Goal: Task Accomplishment & Management: Manage account settings

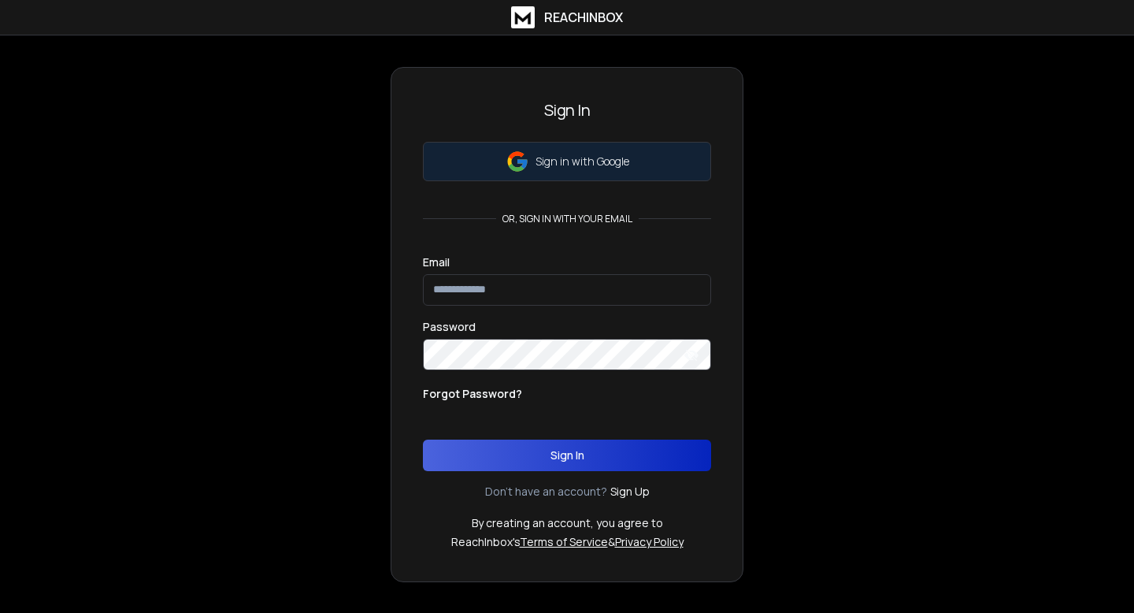
click at [528, 163] on icon at bounding box center [517, 162] width 24 height 24
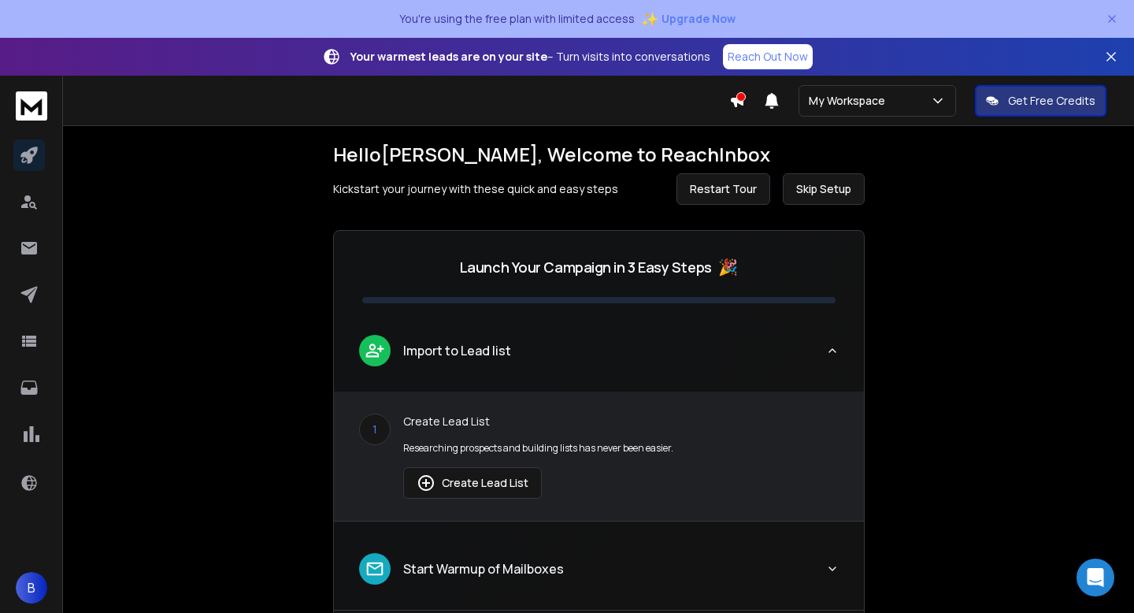
scroll to position [153, 0]
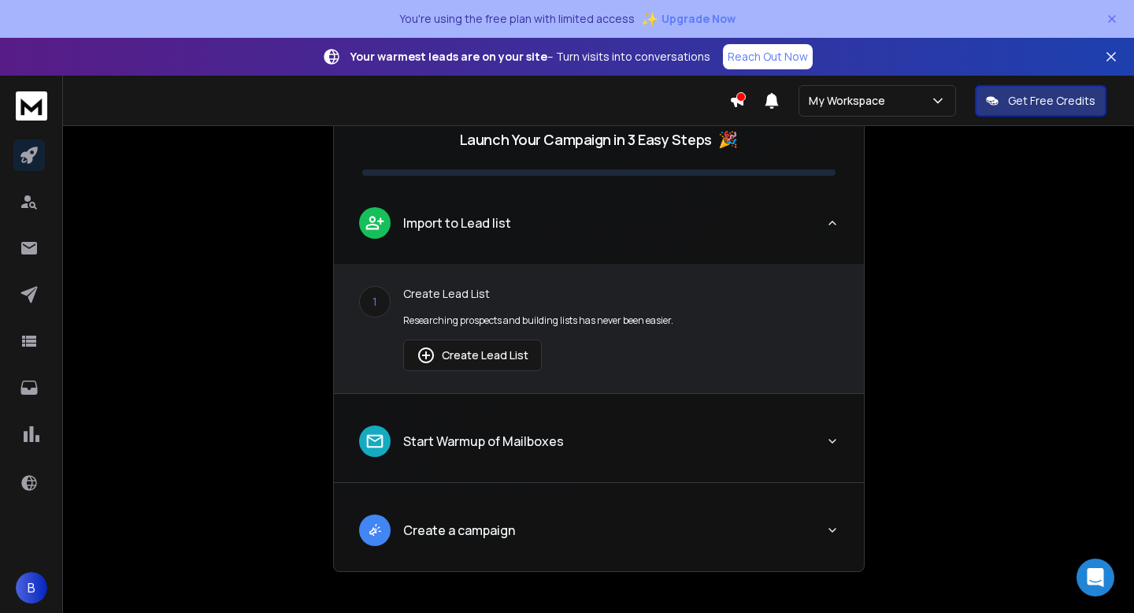
click at [1046, 87] on button "Get Free Credits" at bounding box center [1040, 100] width 131 height 31
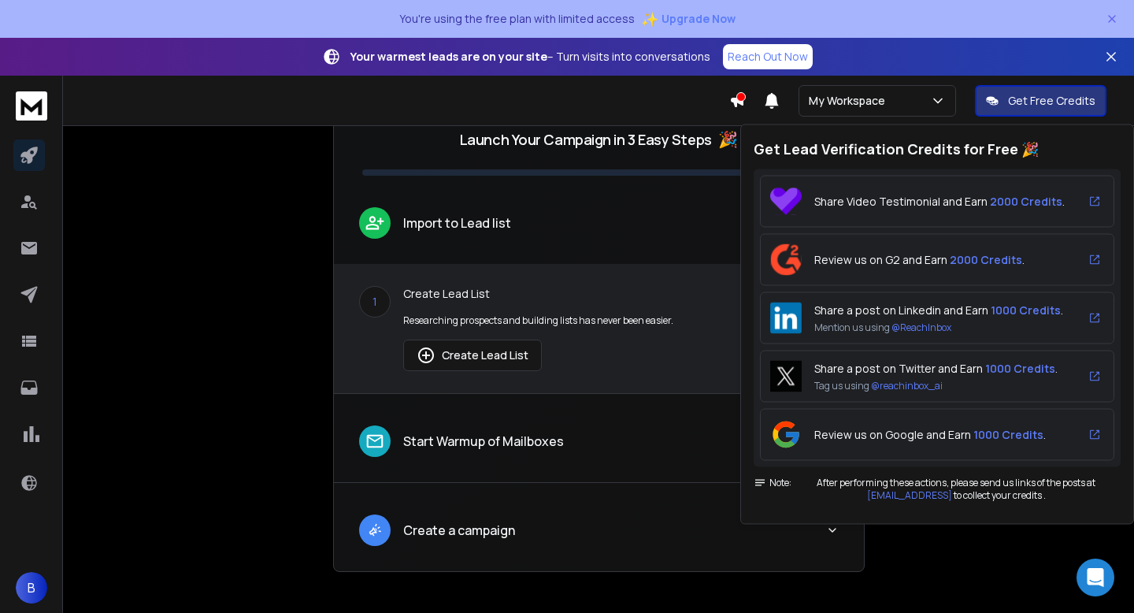
click at [165, 394] on div "Hello Barnaba , Welcome to ReachInbox Kickstart your journey with these quick a…" at bounding box center [598, 293] width 1020 height 608
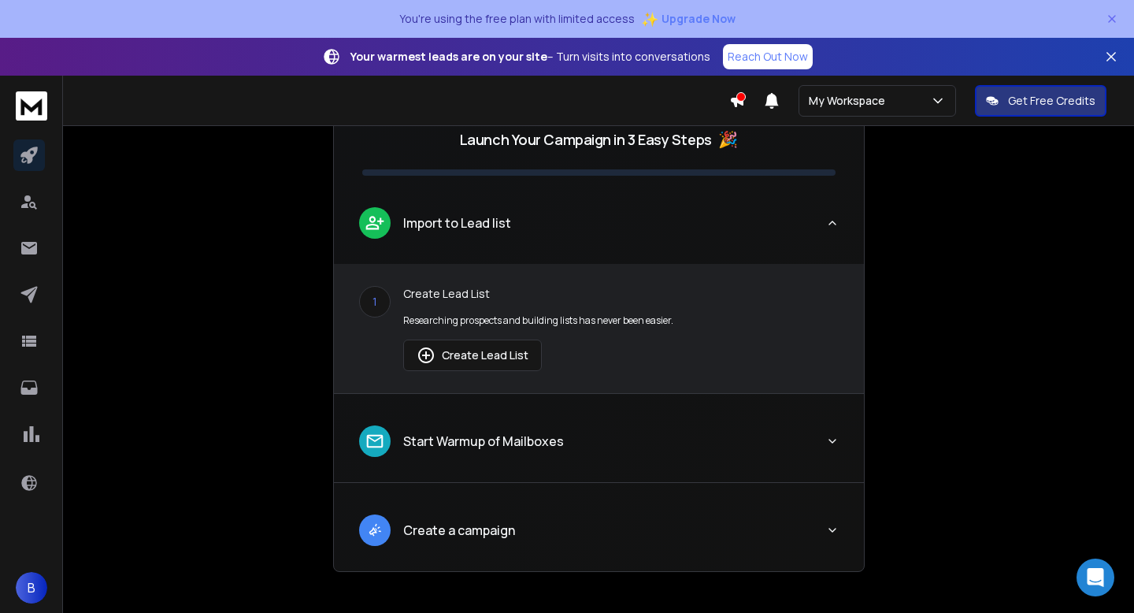
click at [447, 442] on p "Start Warmup of Mailboxes" at bounding box center [483, 440] width 161 height 19
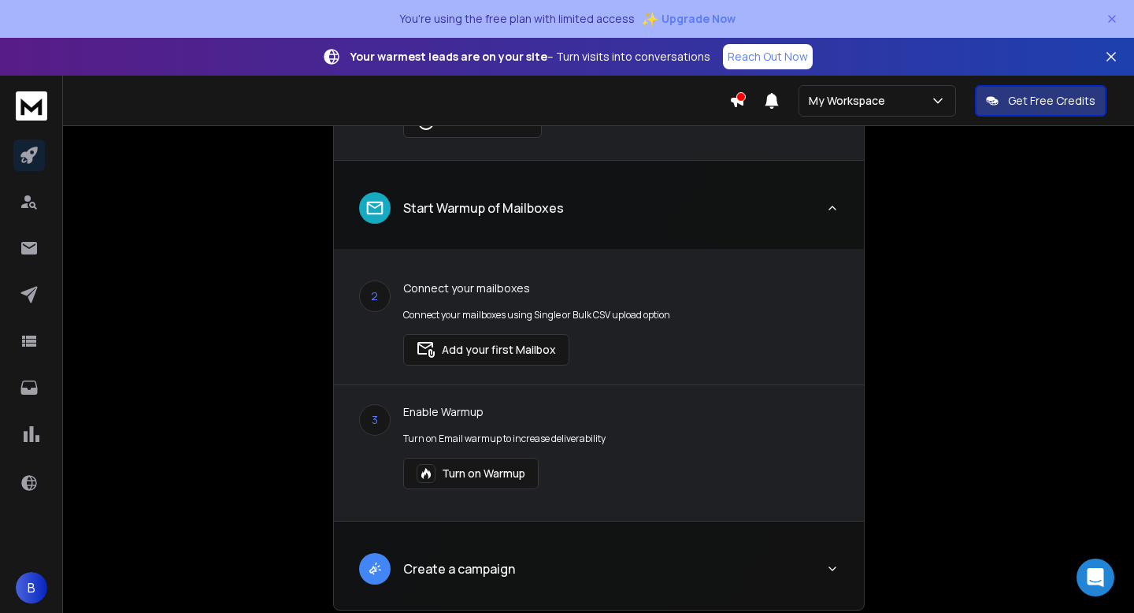
scroll to position [424, 0]
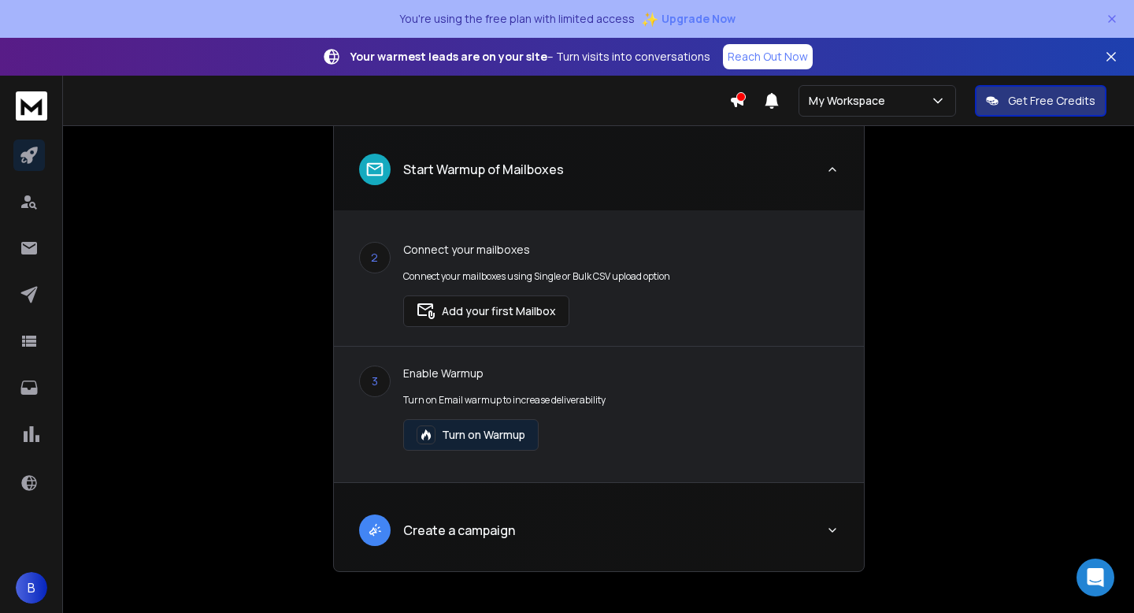
click at [457, 438] on button "Turn on Warmup" at bounding box center [470, 434] width 135 height 31
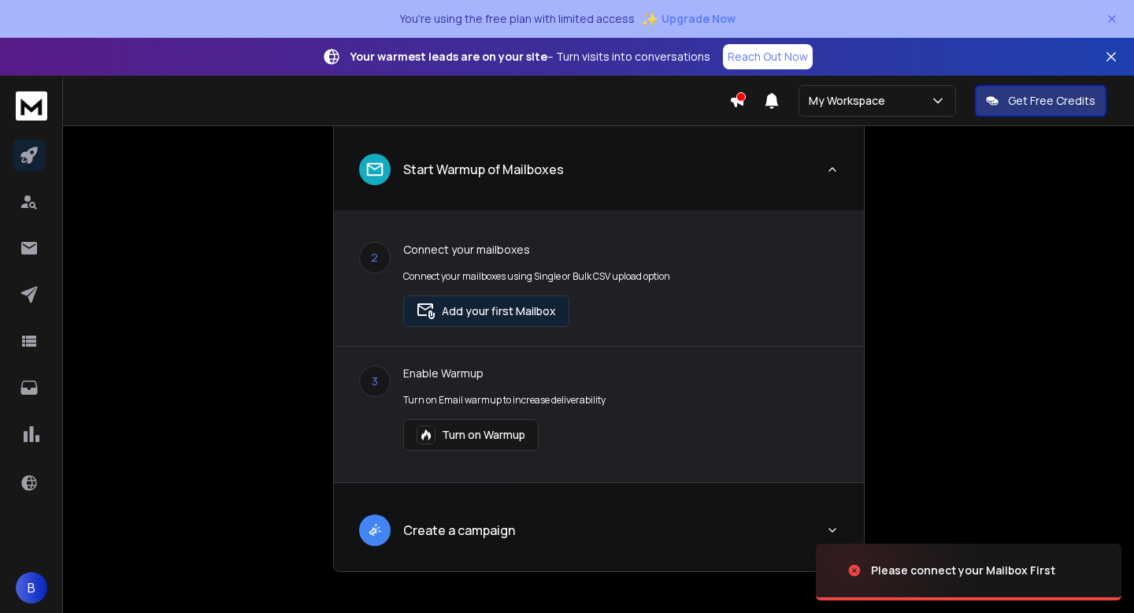
click at [451, 317] on button "Add your first Mailbox" at bounding box center [486, 310] width 166 height 31
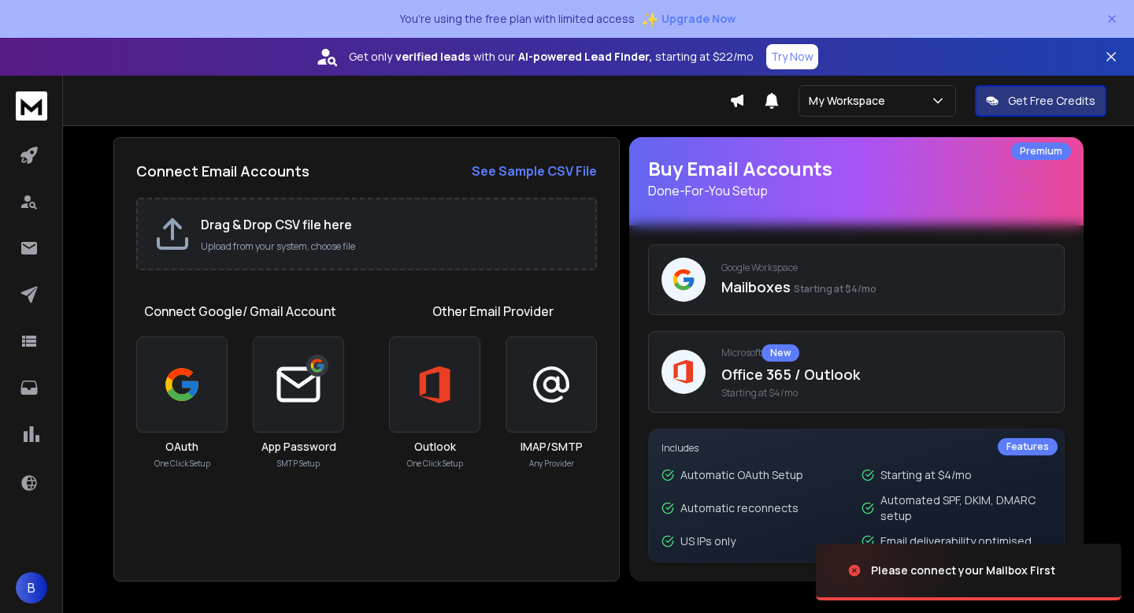
scroll to position [93, 0]
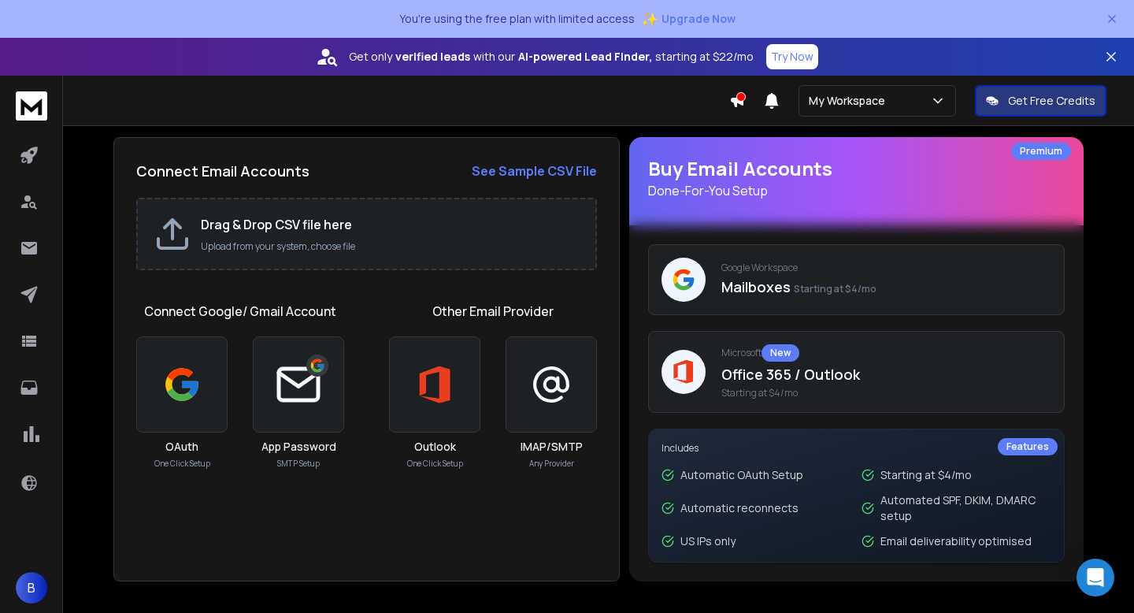
click at [194, 386] on icon at bounding box center [190, 389] width 17 height 16
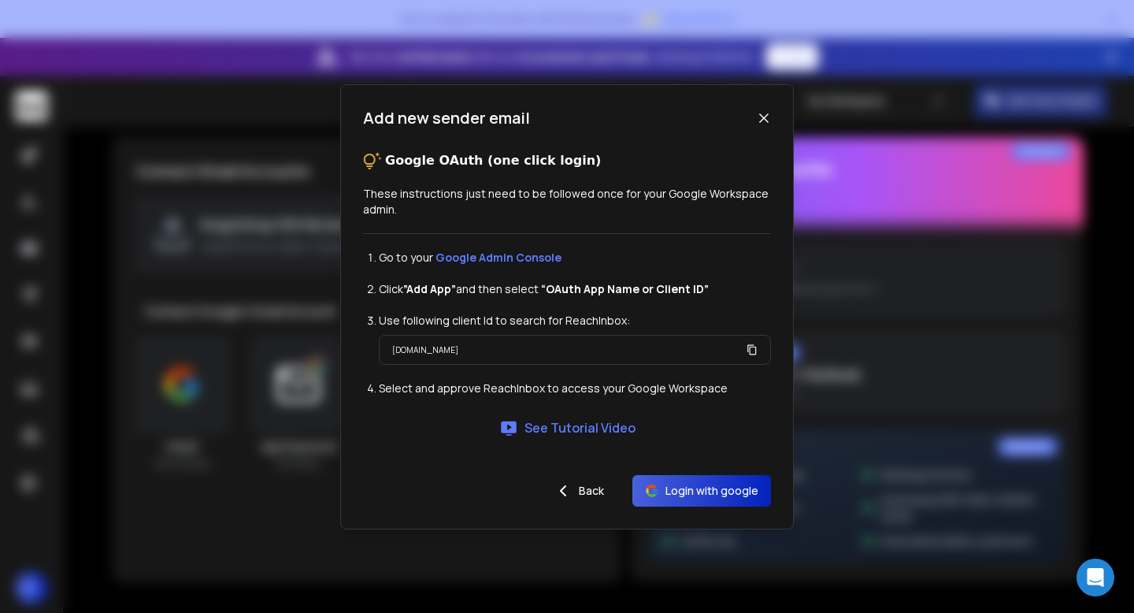
click at [690, 489] on button "Login with google" at bounding box center [701, 490] width 139 height 31
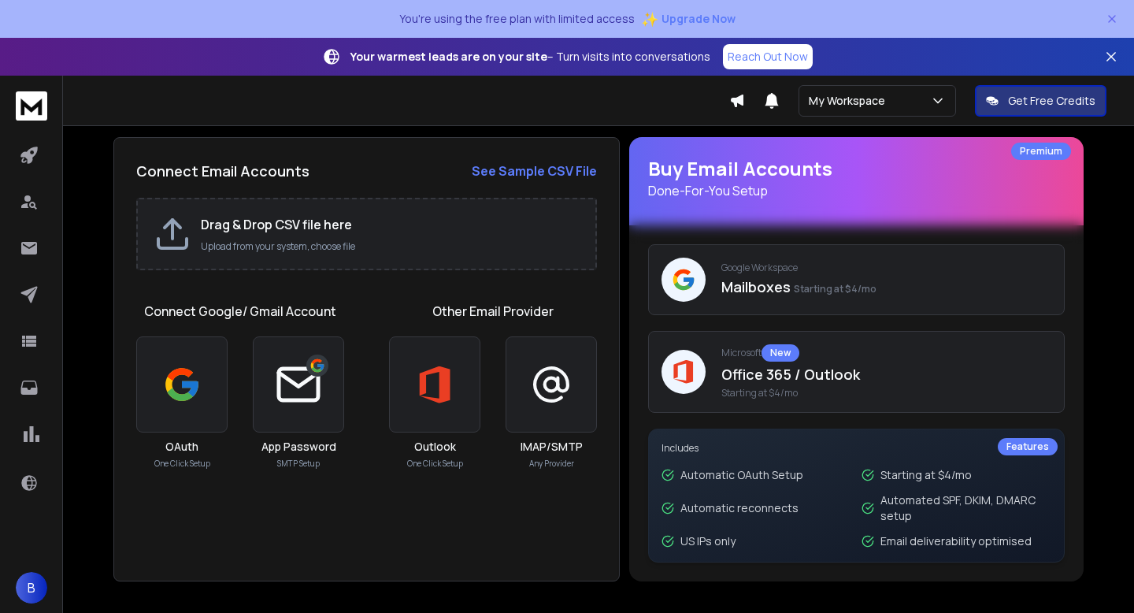
scroll to position [93, 0]
click at [306, 395] on icon at bounding box center [298, 384] width 47 height 47
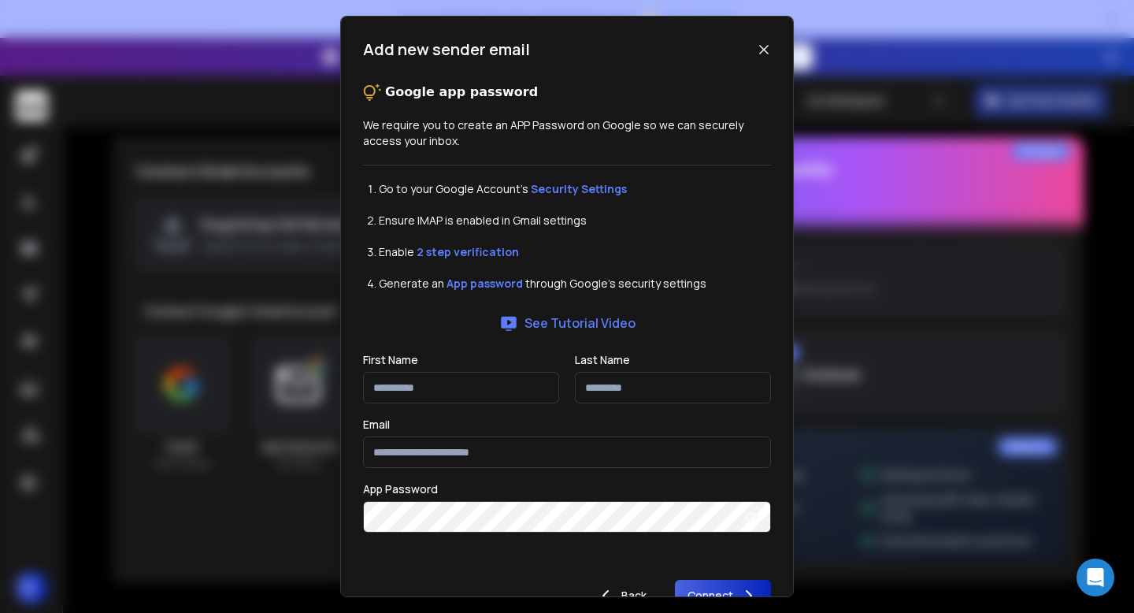
click at [764, 43] on icon at bounding box center [764, 50] width 14 height 14
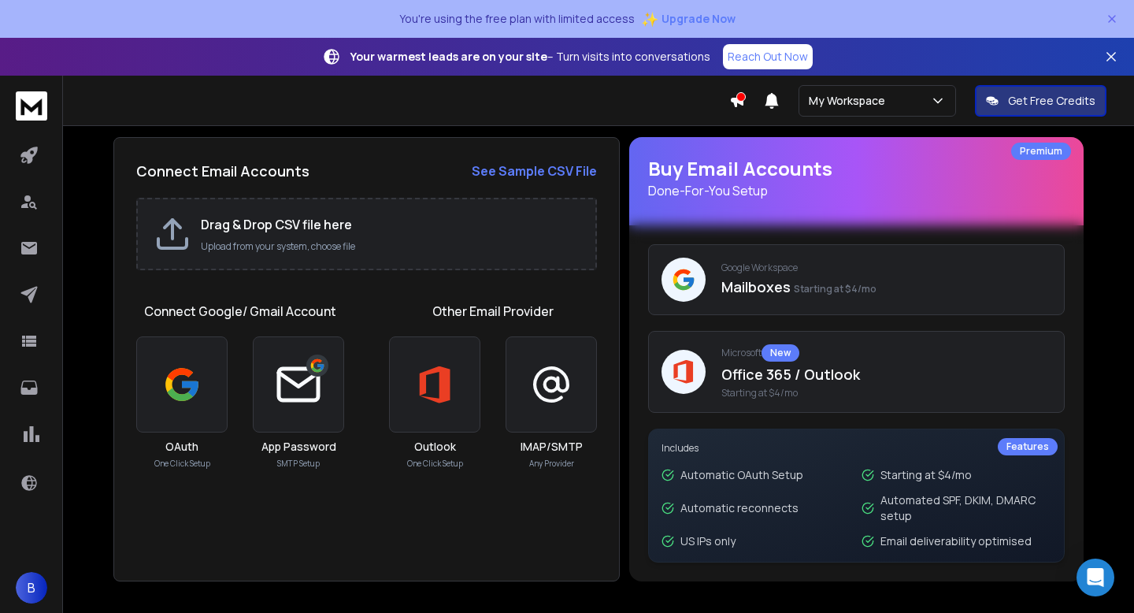
click at [550, 397] on icon at bounding box center [550, 384] width 39 height 47
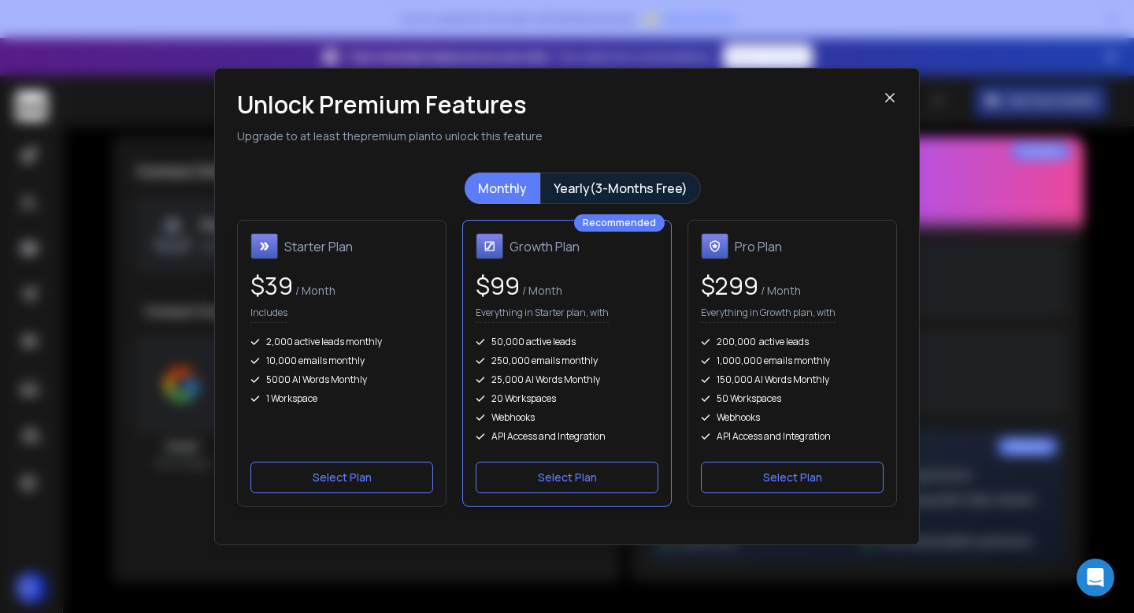
click at [600, 181] on button "Yearly(3-Months Free)" at bounding box center [620, 187] width 161 height 31
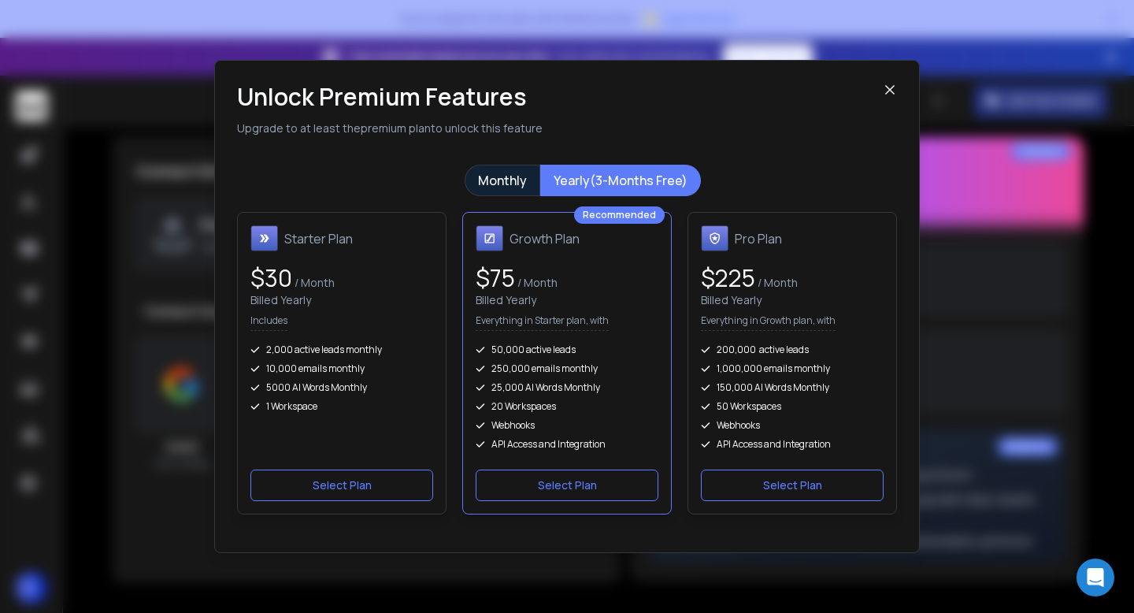
click at [493, 179] on button "Monthly" at bounding box center [503, 180] width 76 height 31
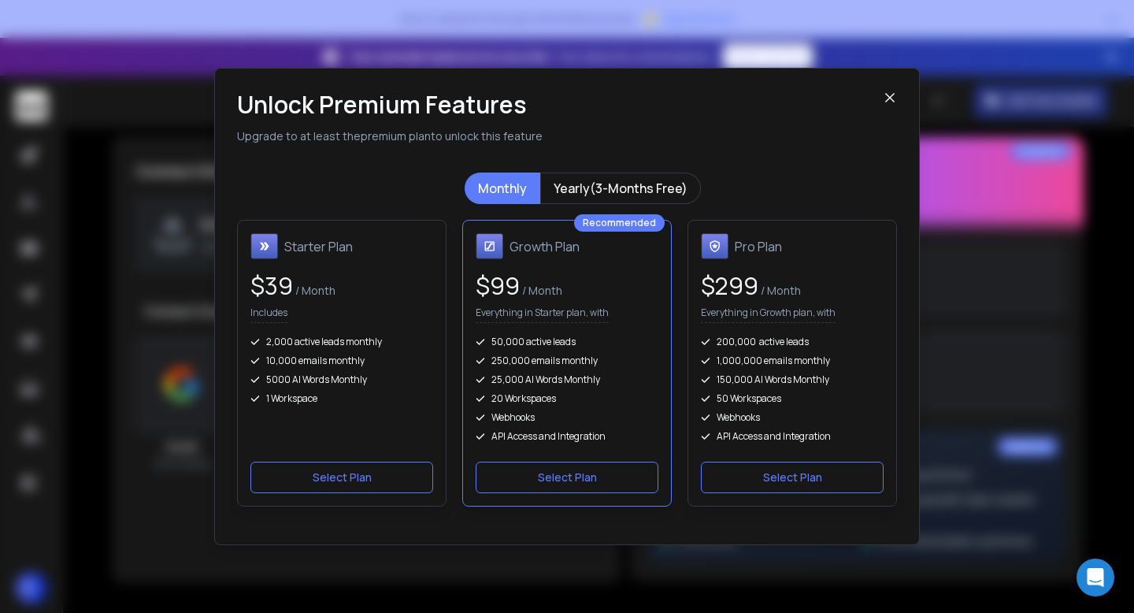
click at [890, 94] on icon at bounding box center [890, 98] width 14 height 14
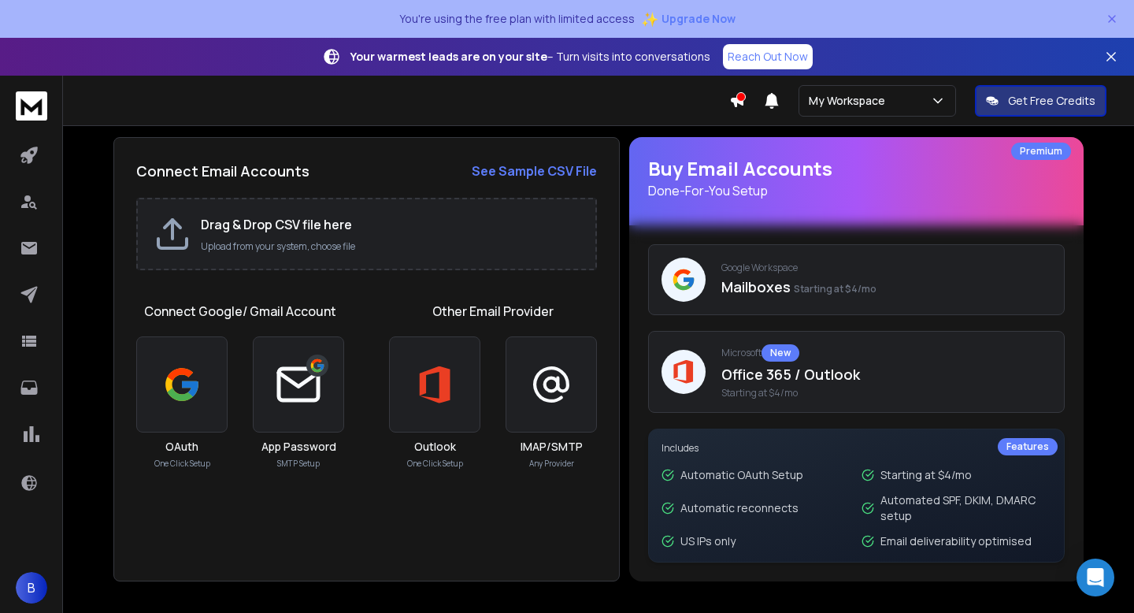
click at [186, 398] on icon at bounding box center [180, 393] width 26 height 13
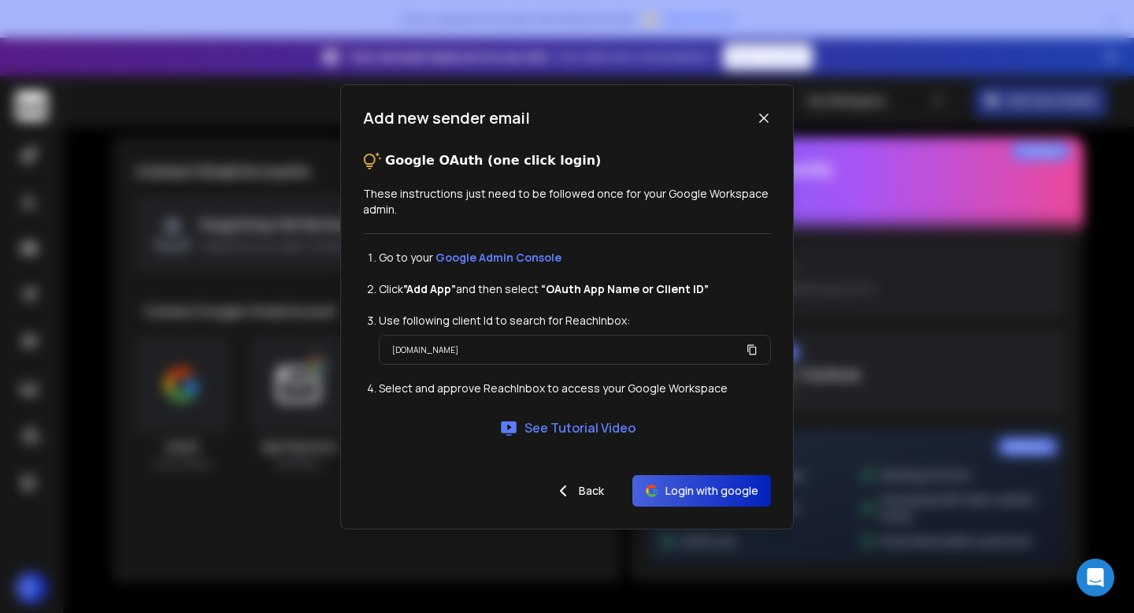
click at [676, 487] on button "Login with google" at bounding box center [701, 490] width 139 height 31
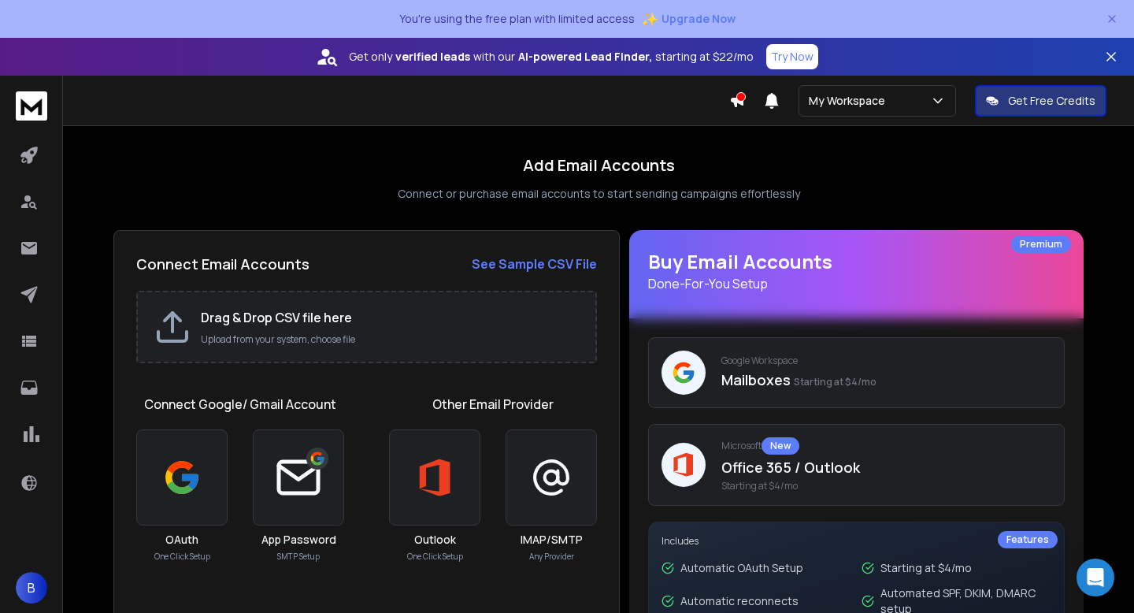
click at [357, 337] on p "Upload from your system, choose file" at bounding box center [390, 339] width 379 height 13
click at [319, 320] on h2 "Drag & Drop CSV file here" at bounding box center [390, 317] width 379 height 19
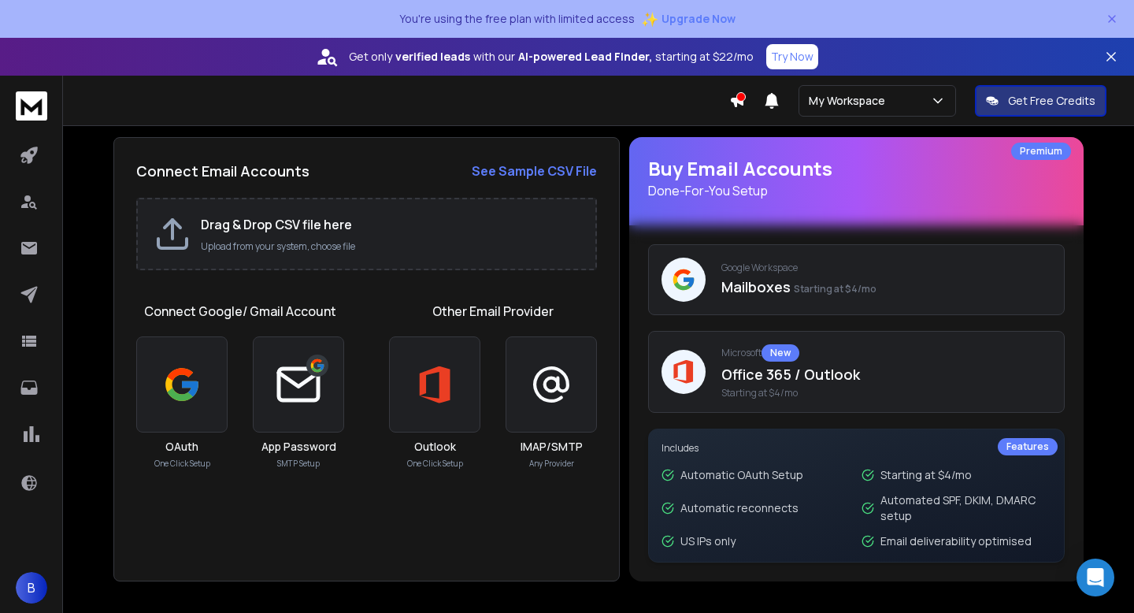
click at [279, 391] on icon at bounding box center [298, 383] width 39 height 31
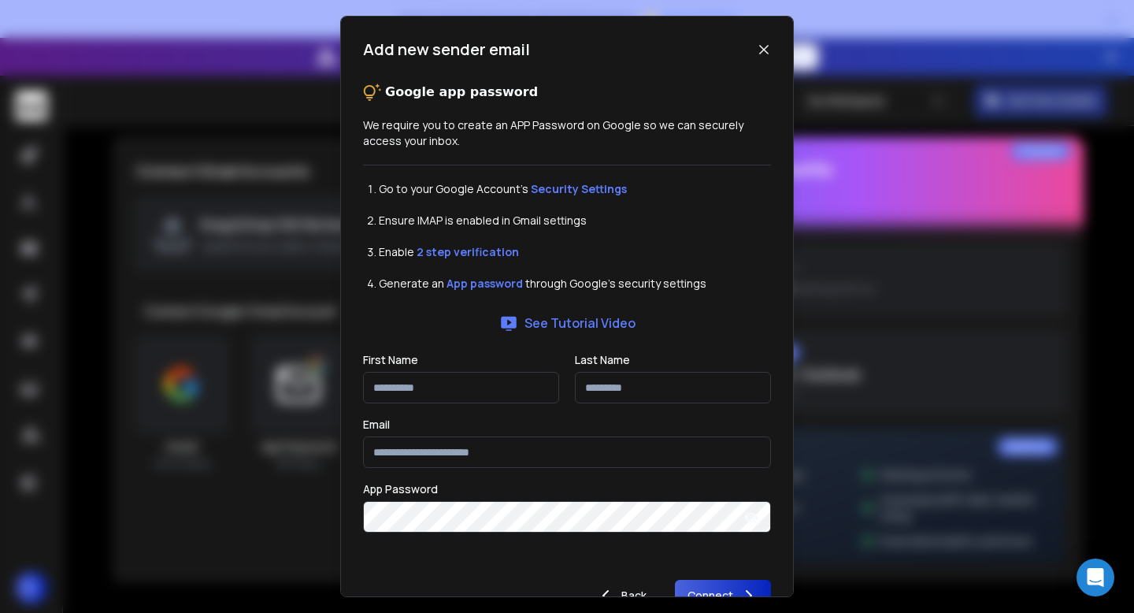
scroll to position [37, 0]
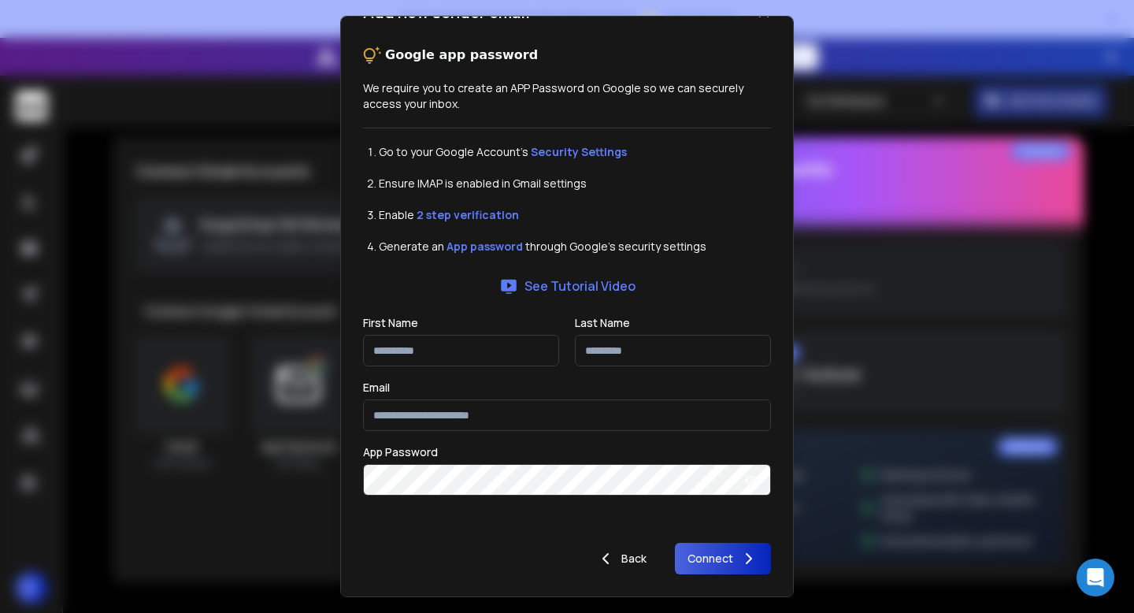
click at [425, 496] on form "First Name Last Name Email App Password Back Connect" at bounding box center [567, 445] width 408 height 257
click at [391, 291] on div "See Tutorial Video" at bounding box center [567, 285] width 408 height 19
click at [550, 283] on link "See Tutorial Video" at bounding box center [567, 285] width 136 height 19
click at [270, 234] on div "Add new sender email Google app password We require you to create an APP Passwo…" at bounding box center [567, 306] width 1134 height 613
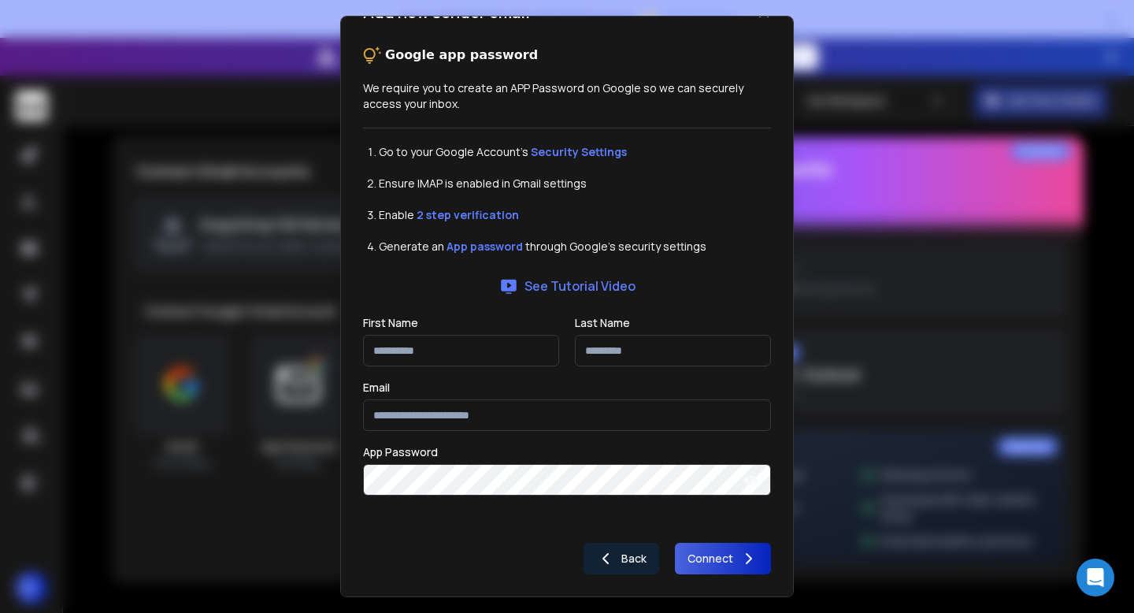
click at [641, 554] on button "Back" at bounding box center [621, 557] width 76 height 31
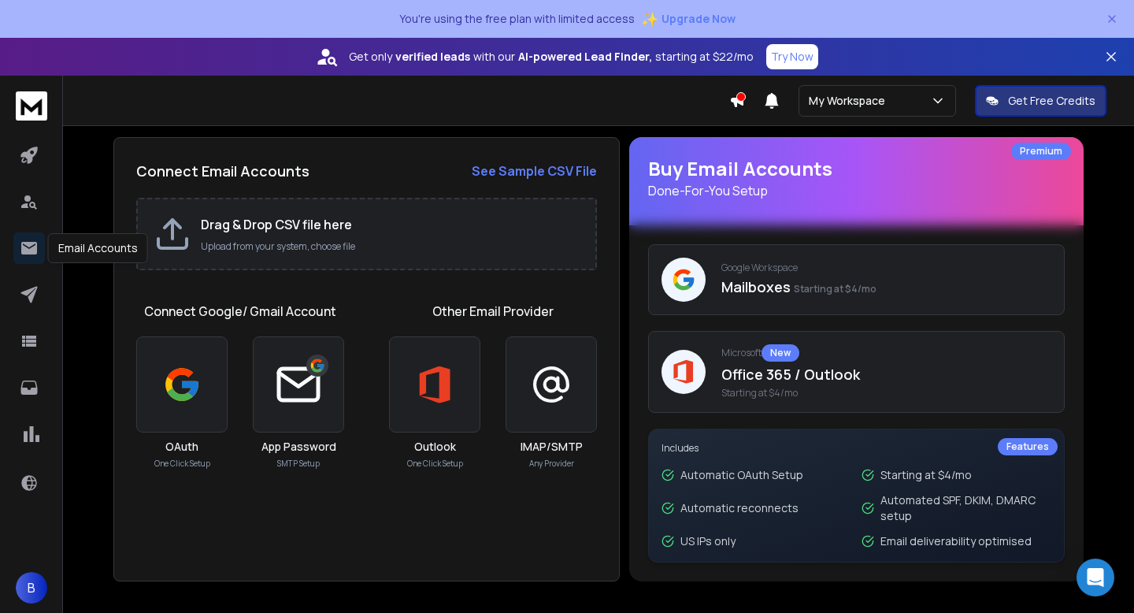
click at [29, 240] on icon at bounding box center [29, 248] width 19 height 19
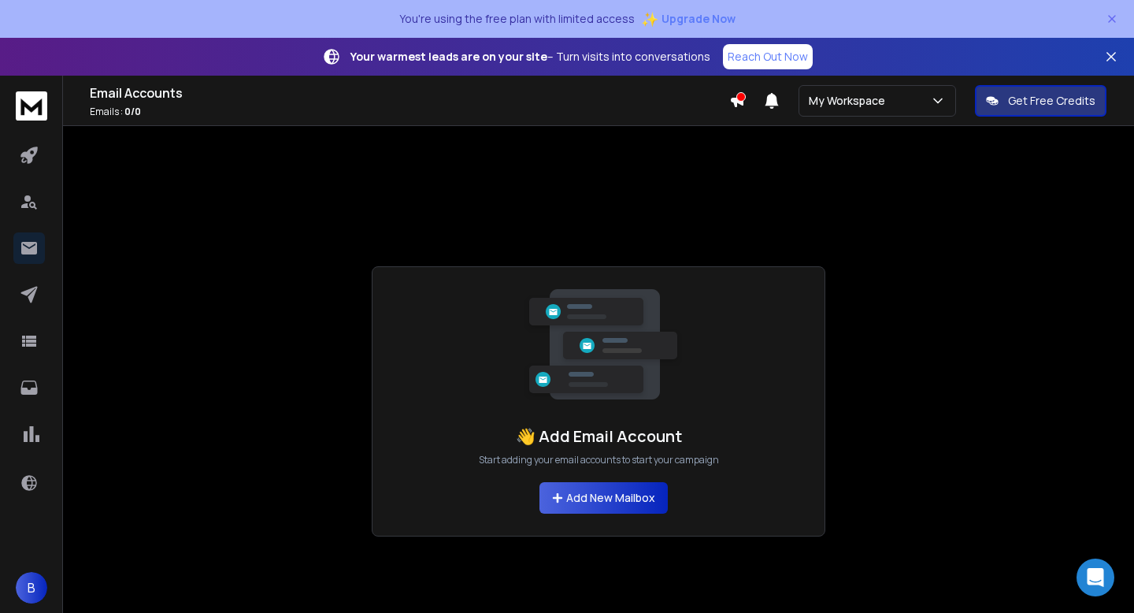
click at [565, 503] on button "Add New Mailbox" at bounding box center [603, 497] width 128 height 31
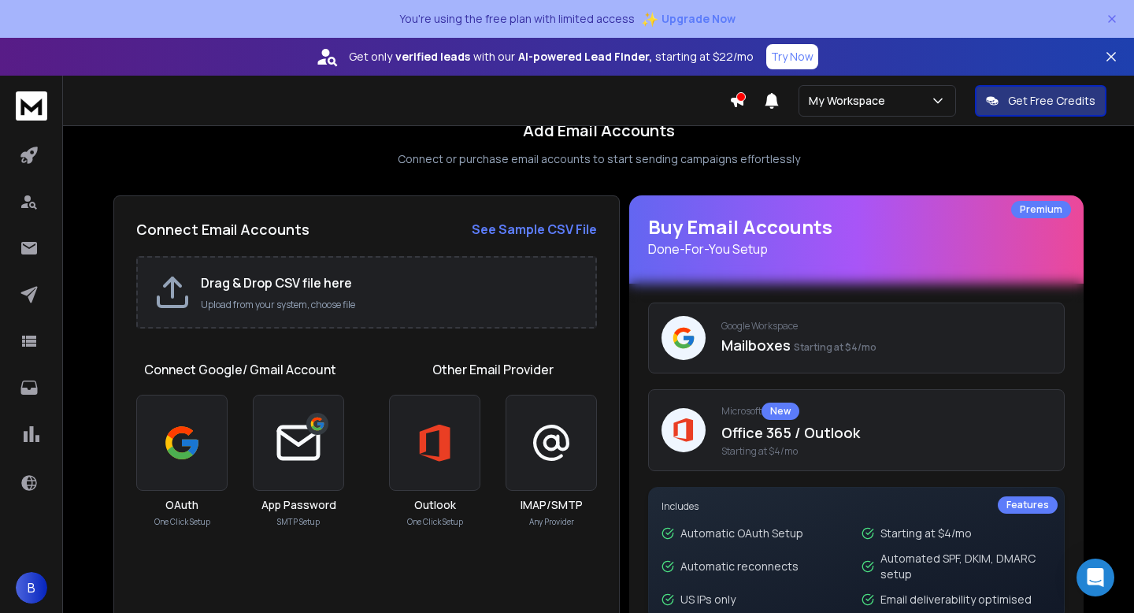
scroll to position [37, 0]
